Goal: Task Accomplishment & Management: Manage account settings

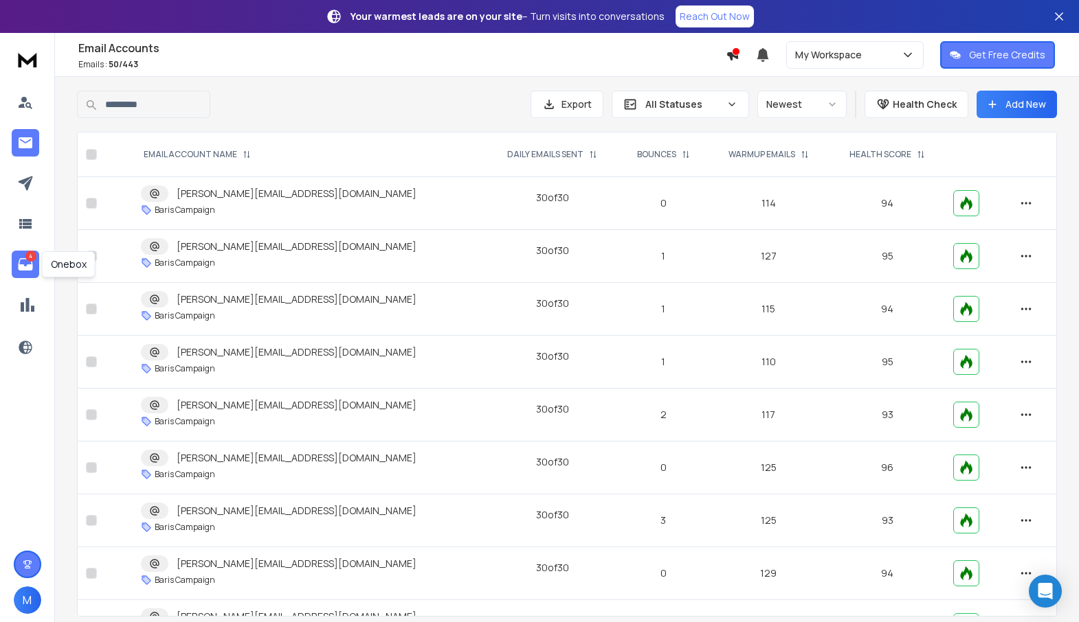
click at [24, 268] on icon at bounding box center [25, 264] width 14 height 12
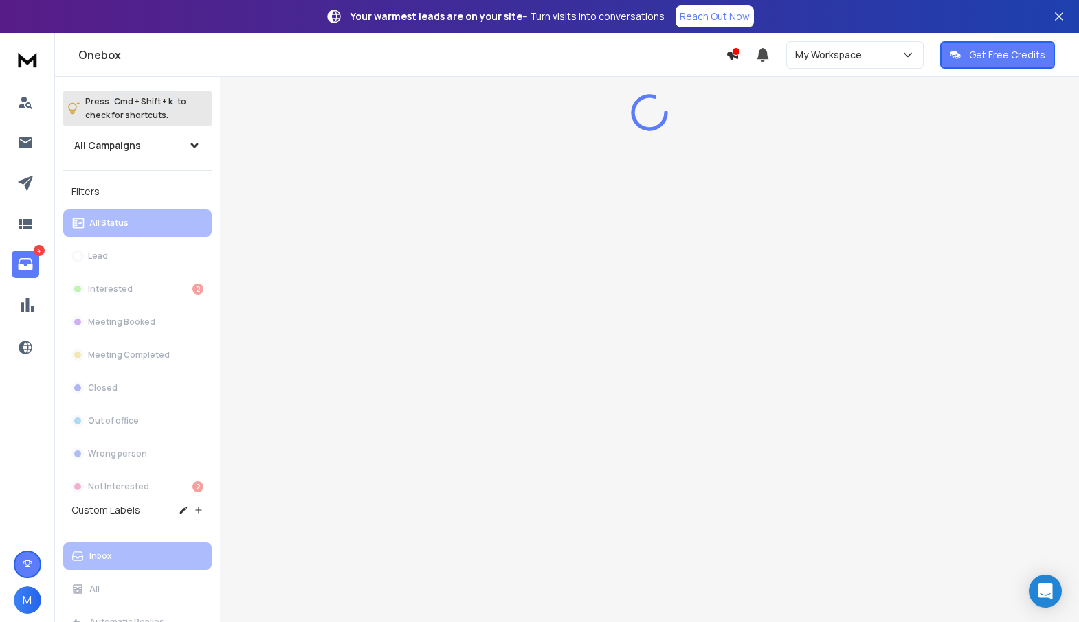
click at [134, 288] on div "All Status Lead Interested 2 Meeting Booked Meeting Completed Closed Out of off…" at bounding box center [137, 355] width 148 height 291
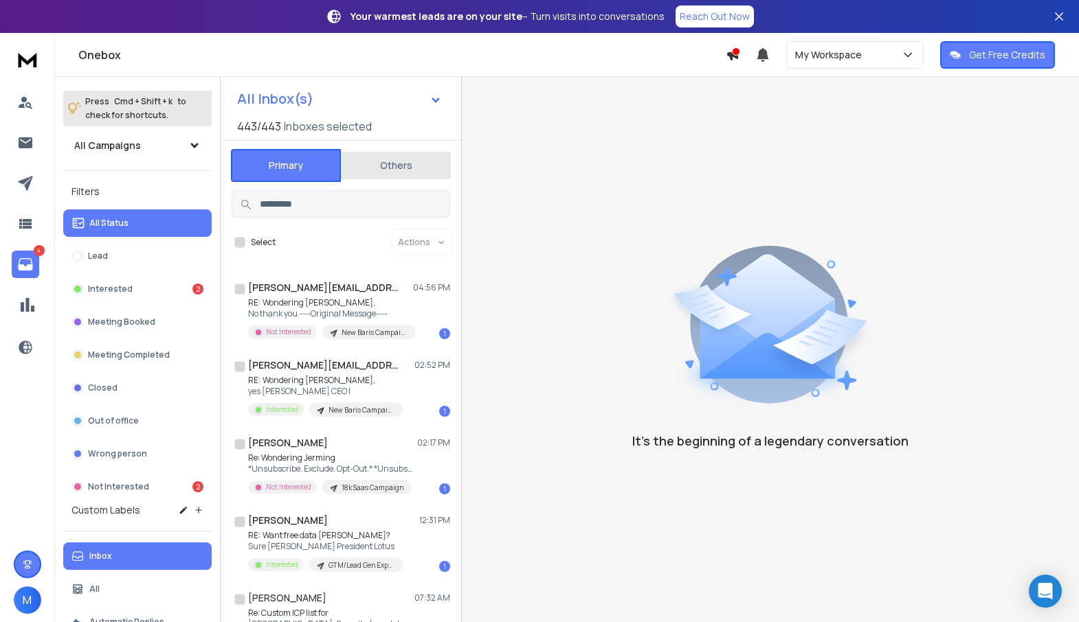
click at [134, 288] on button "Interested 2" at bounding box center [137, 288] width 148 height 27
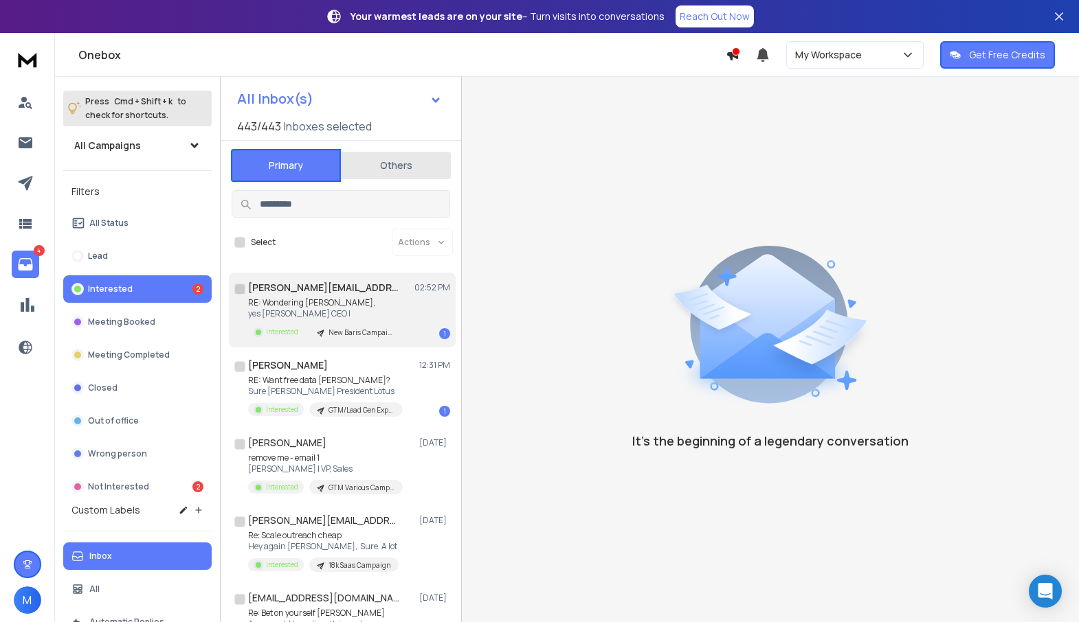
click at [383, 309] on p "yes [PERSON_NAME] CEO |" at bounding box center [325, 313] width 155 height 11
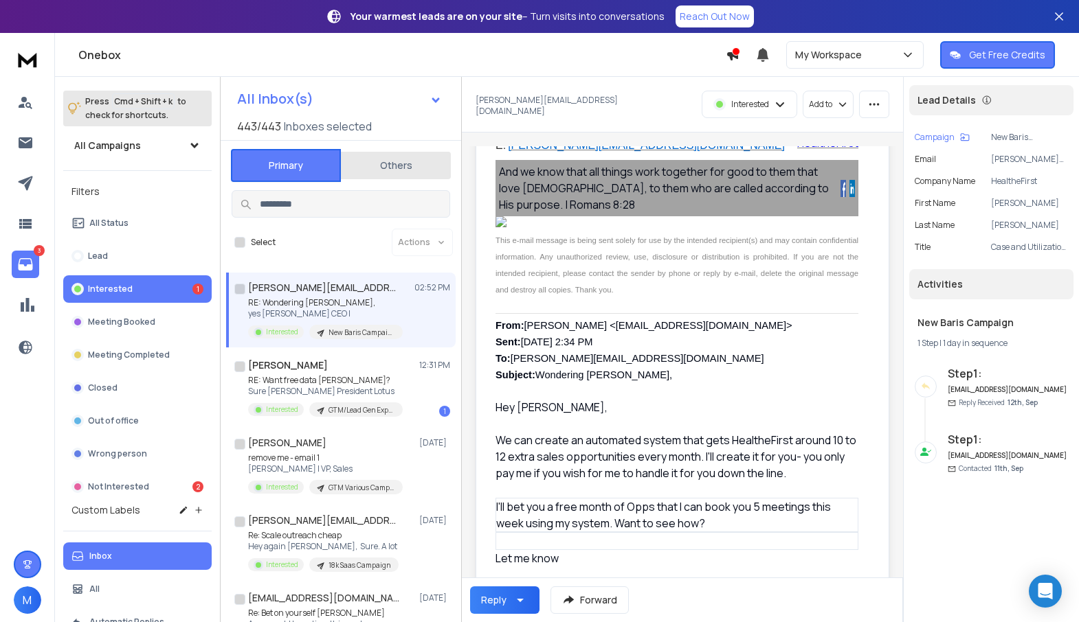
scroll to position [364, 0]
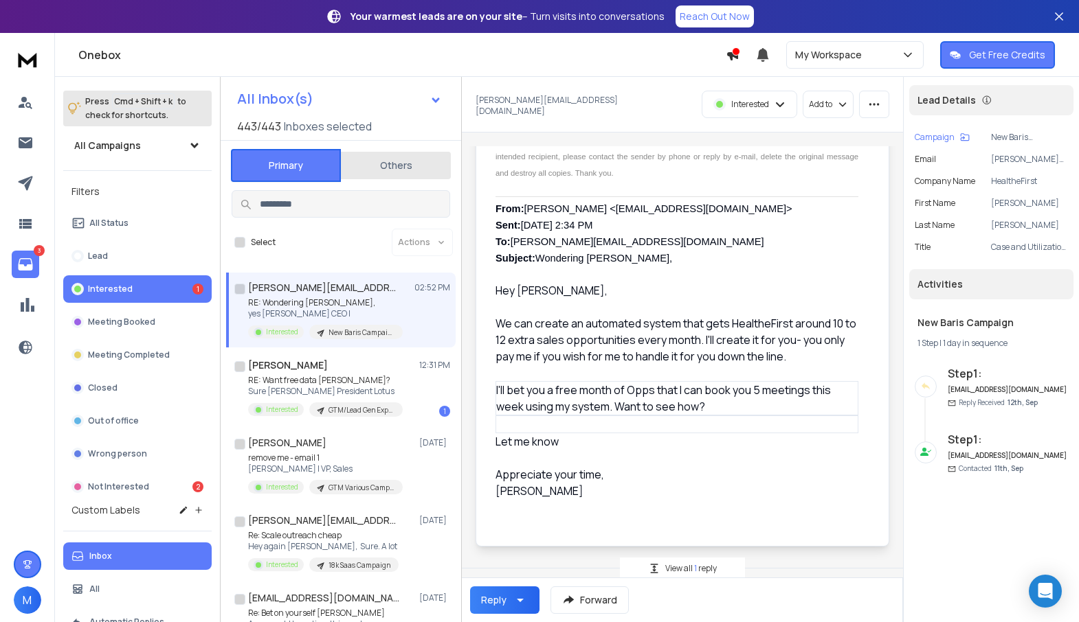
click at [240, 289] on button "button" at bounding box center [239, 289] width 11 height 11
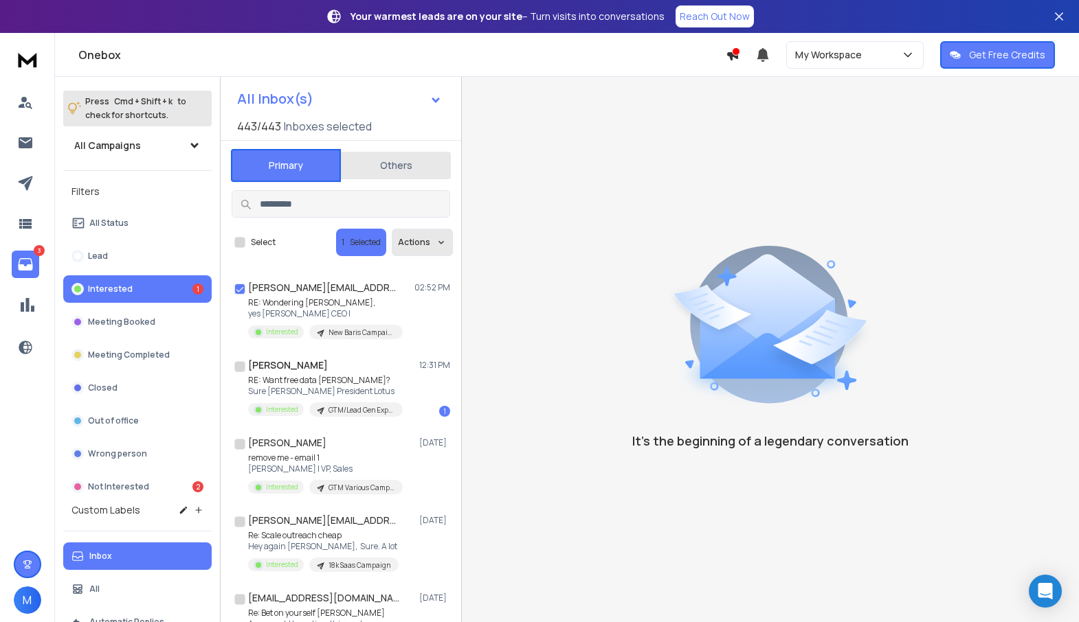
click at [428, 240] on p "Actions" at bounding box center [414, 242] width 32 height 11
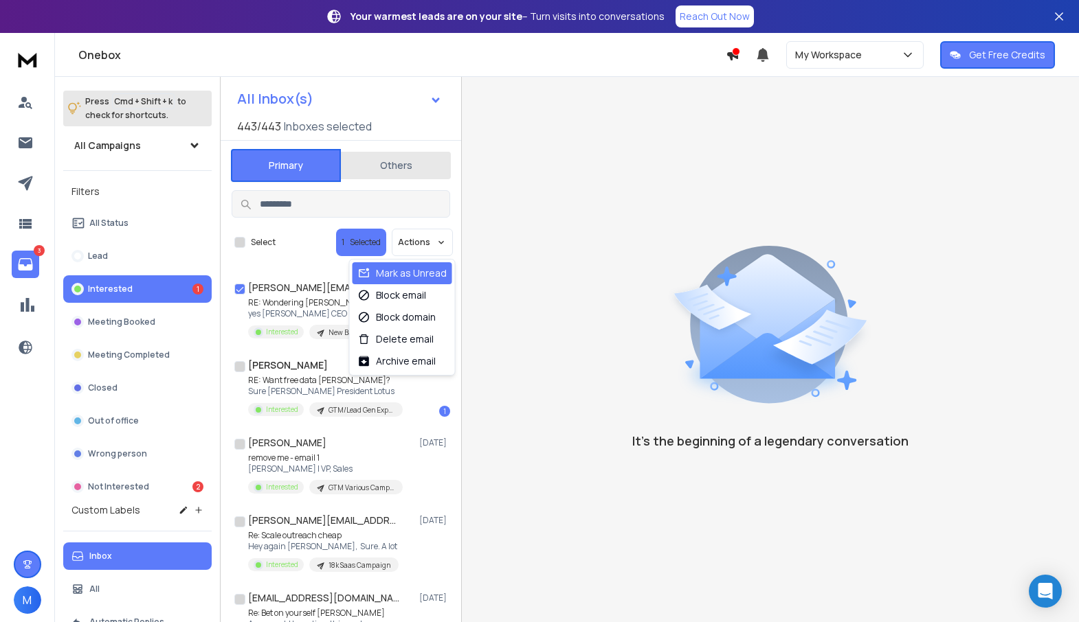
click at [428, 276] on div "Mark as Unread" at bounding box center [402, 274] width 89 height 14
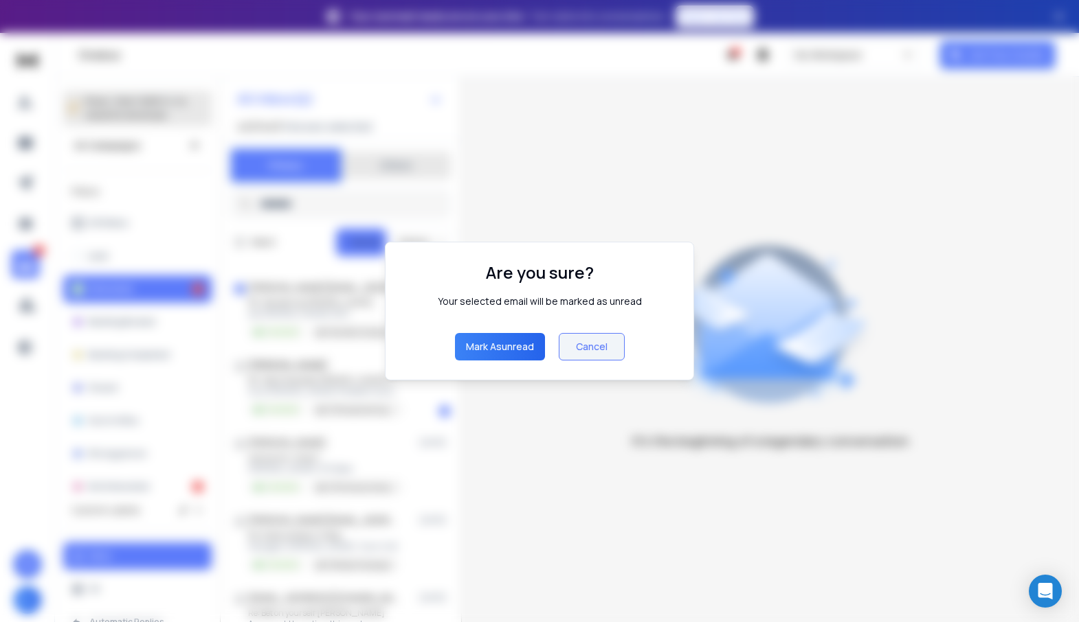
click at [500, 344] on p "Mark as unread" at bounding box center [500, 347] width 68 height 14
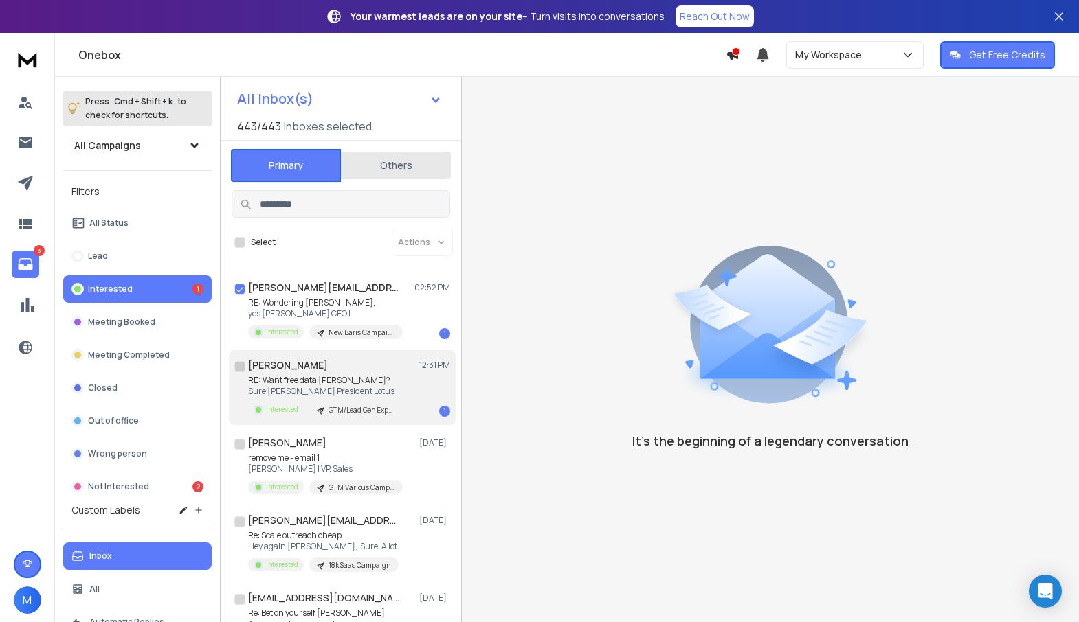
click at [352, 381] on p "RE: Want free data [PERSON_NAME]?" at bounding box center [325, 380] width 155 height 11
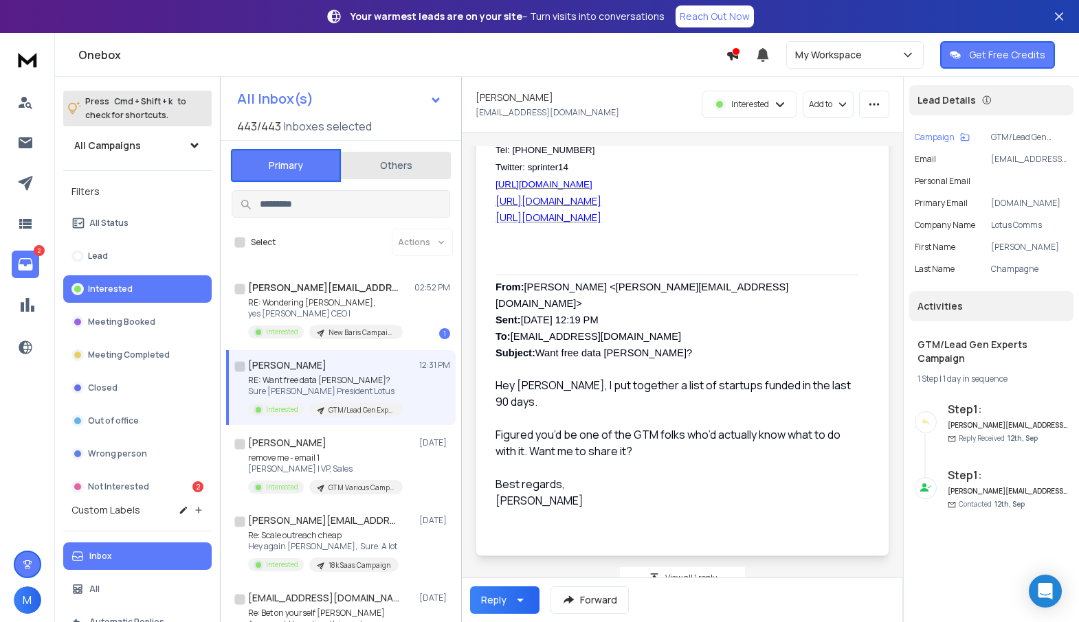
scroll to position [249, 0]
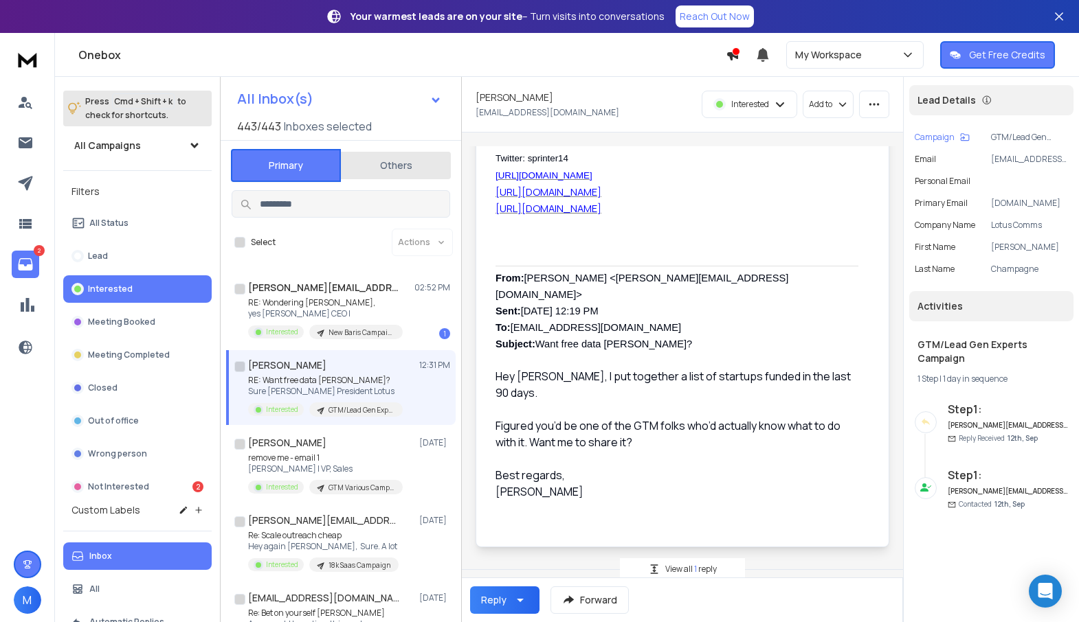
click at [241, 363] on button "button" at bounding box center [239, 366] width 11 height 11
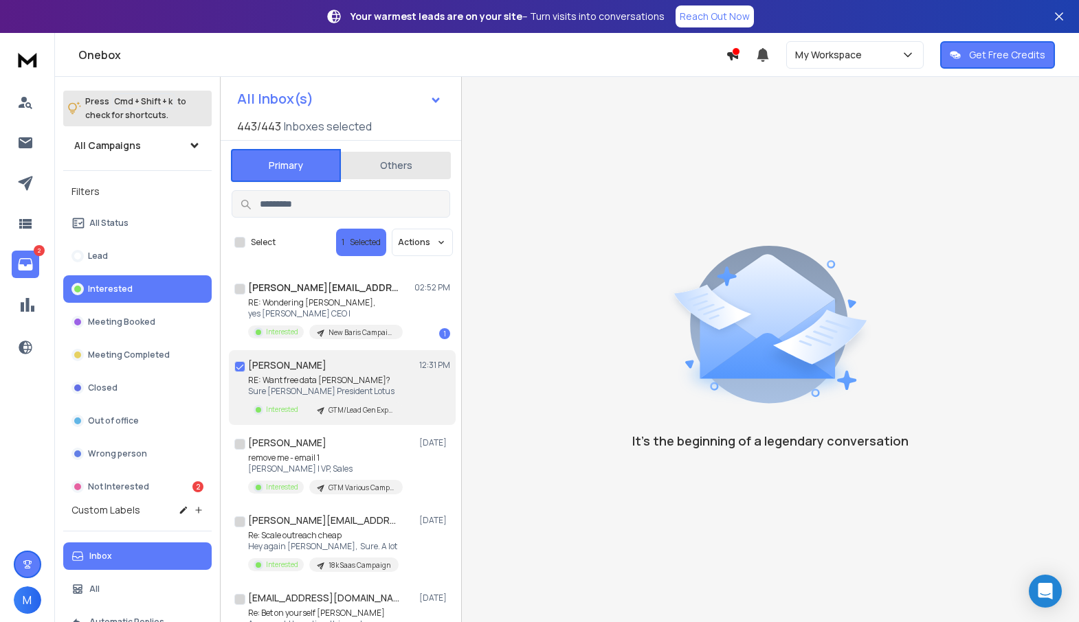
scroll to position [0, 0]
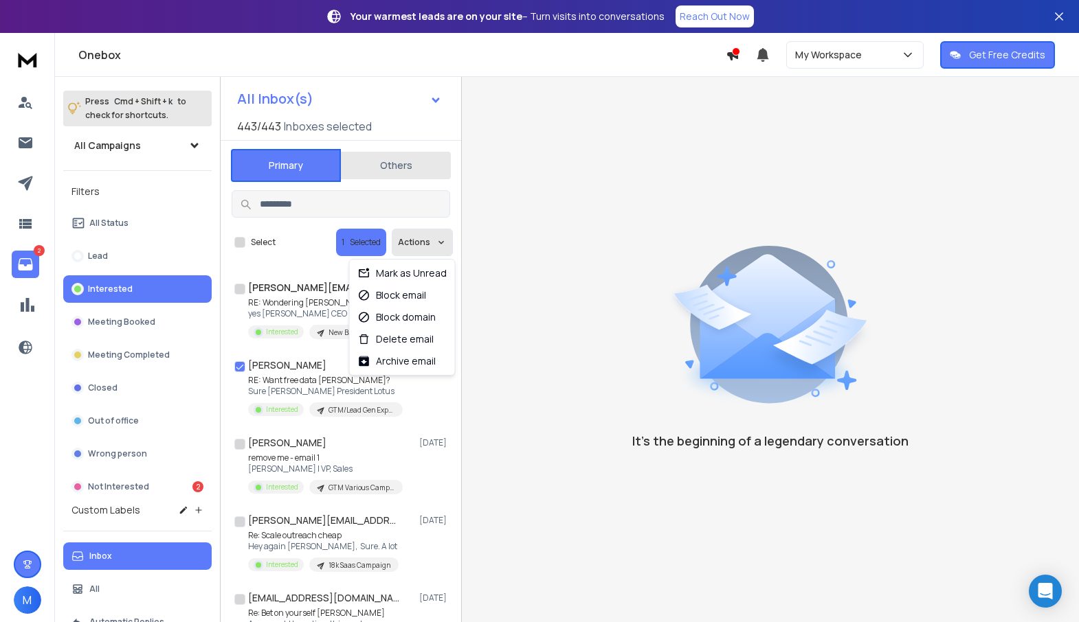
click at [423, 245] on p "Actions" at bounding box center [414, 242] width 32 height 11
click at [417, 273] on div "Mark as Unread" at bounding box center [402, 274] width 89 height 14
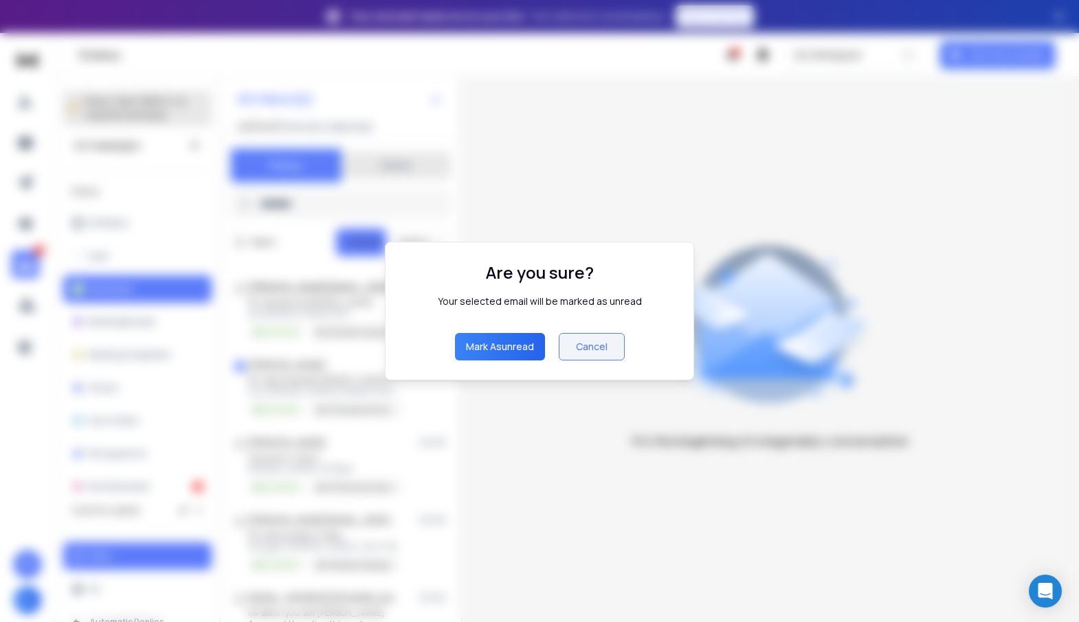
click at [482, 346] on p "Mark as unread" at bounding box center [500, 347] width 68 height 14
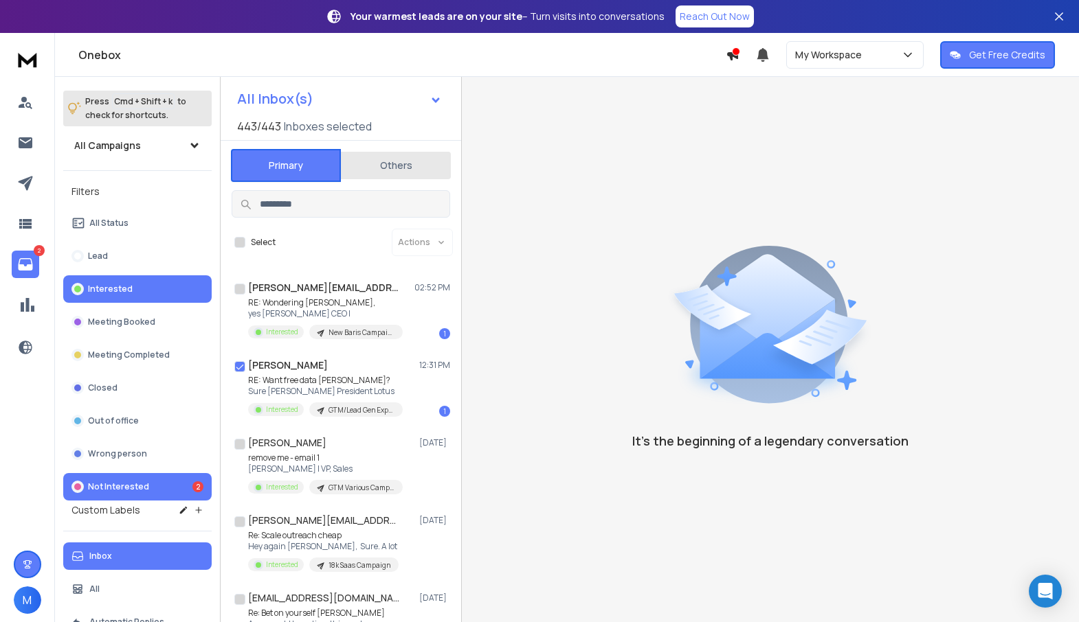
click at [152, 477] on button "Not Interested 2" at bounding box center [137, 486] width 148 height 27
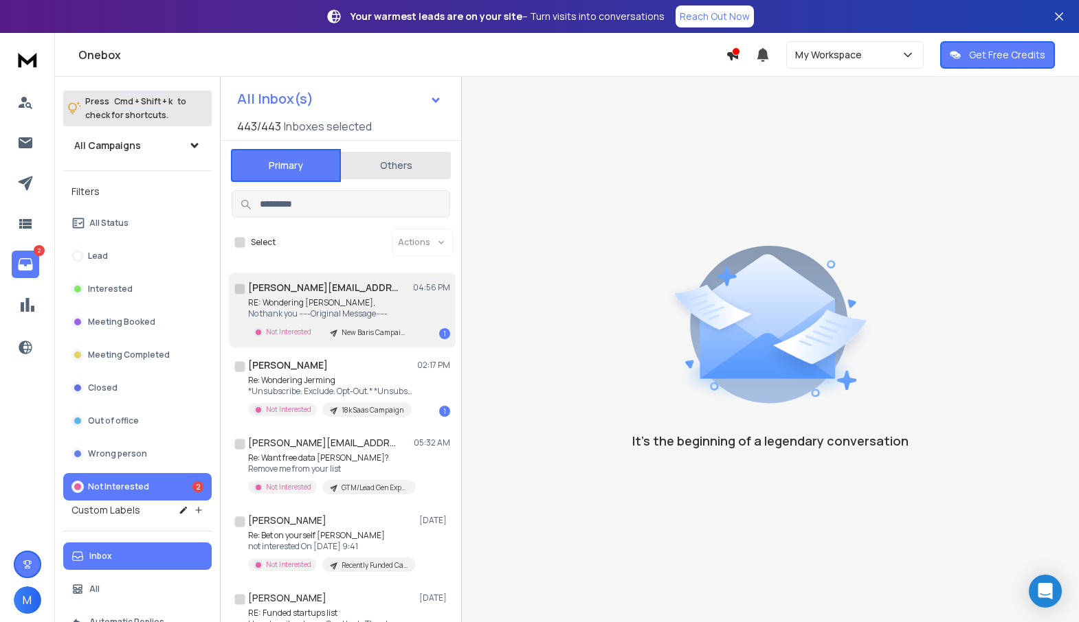
click at [327, 309] on p "No thank you -----Original Message-----" at bounding box center [330, 313] width 165 height 11
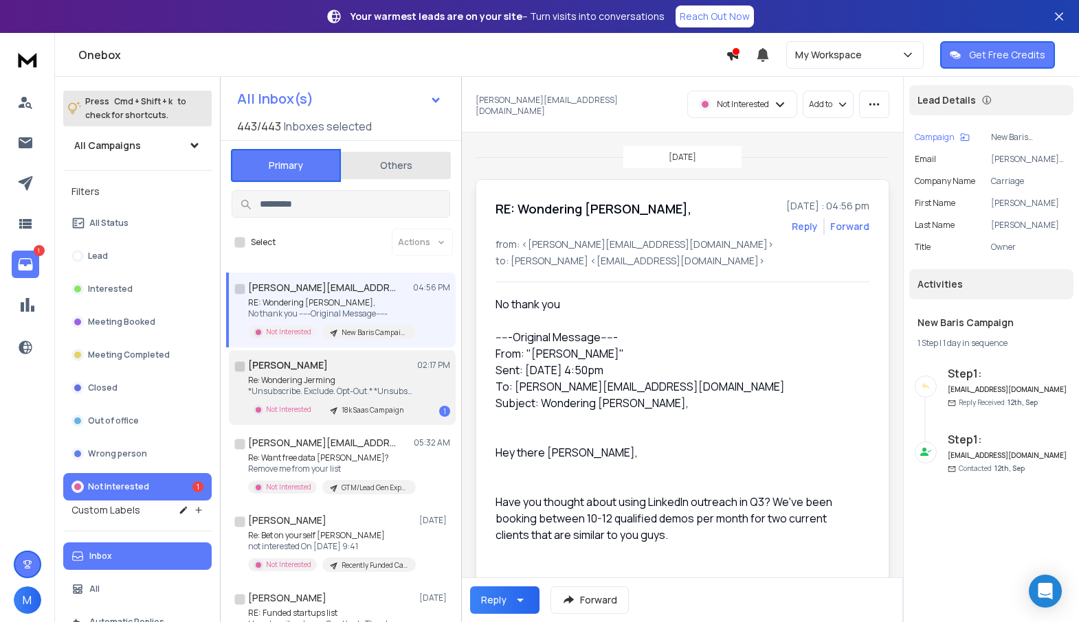
click at [297, 396] on p "*Unsubscribe. Exclude. Opt-Out.* *Unsubscribe me" at bounding box center [330, 391] width 165 height 11
